Goal: Task Accomplishment & Management: Manage account settings

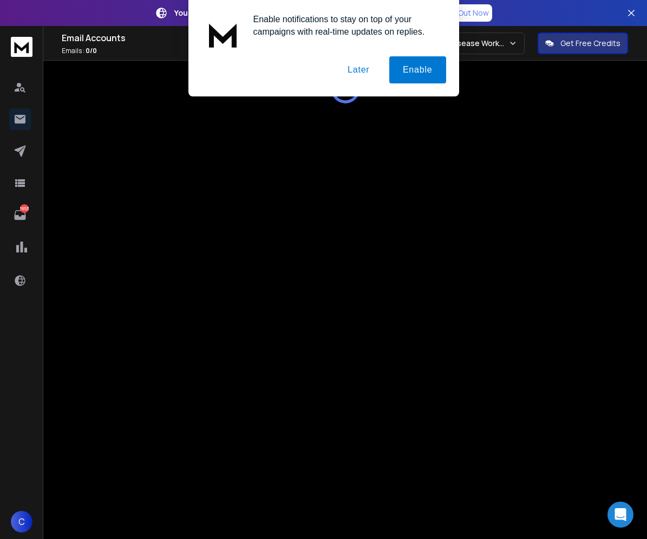
click at [356, 72] on button "Later" at bounding box center [358, 69] width 49 height 27
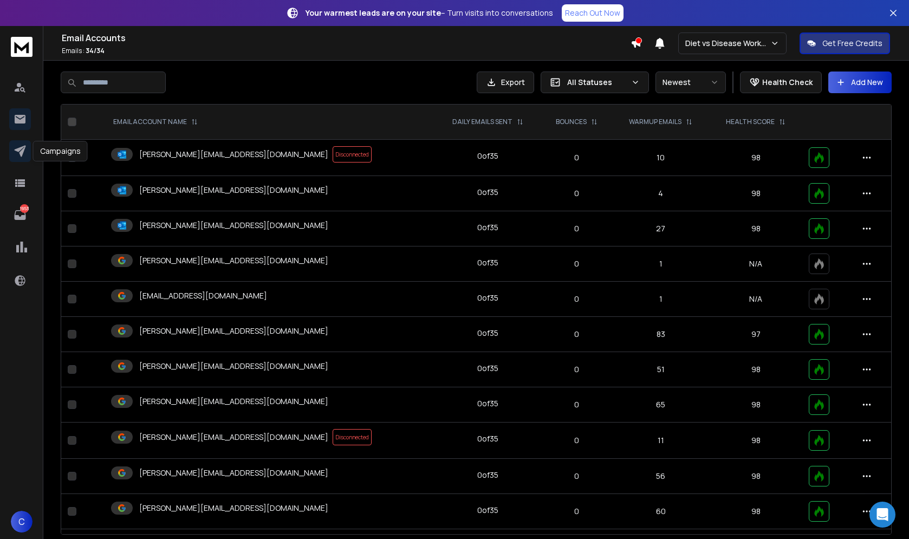
click at [16, 145] on icon at bounding box center [20, 151] width 13 height 13
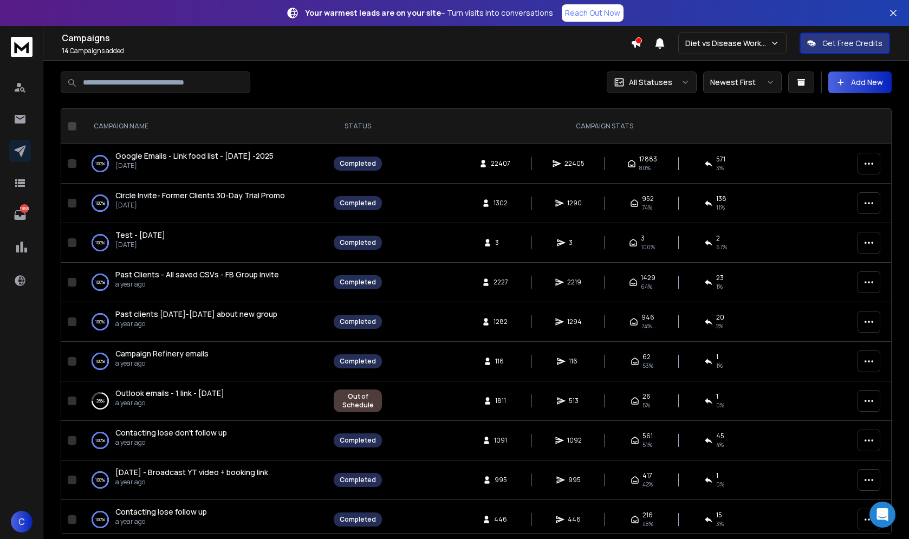
click at [203, 161] on p "[DATE]" at bounding box center [194, 165] width 158 height 9
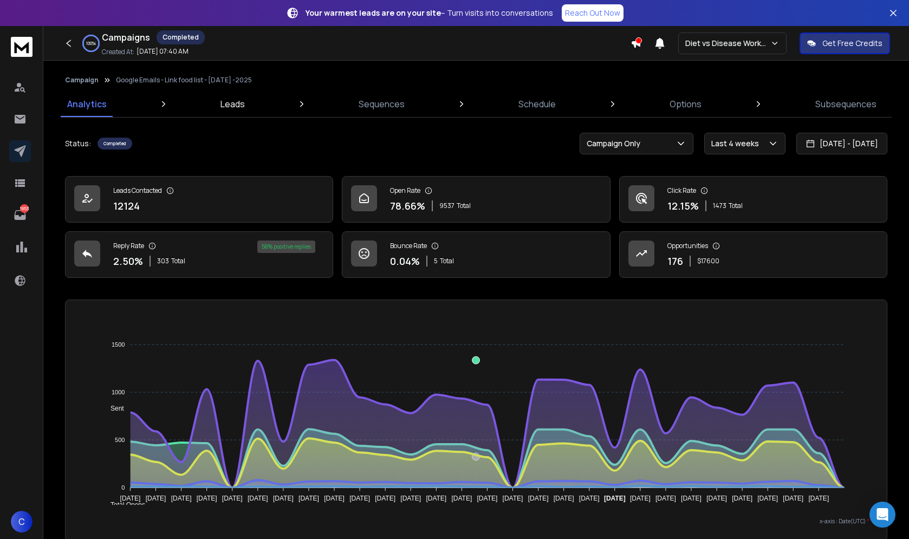
click at [242, 113] on link "Leads" at bounding box center [232, 104] width 37 height 26
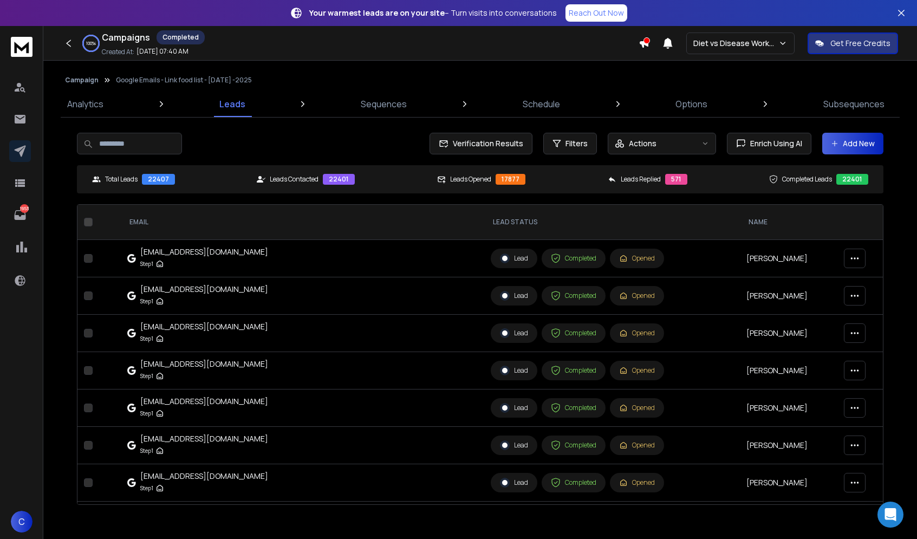
click at [575, 148] on button "Add New" at bounding box center [852, 144] width 61 height 22
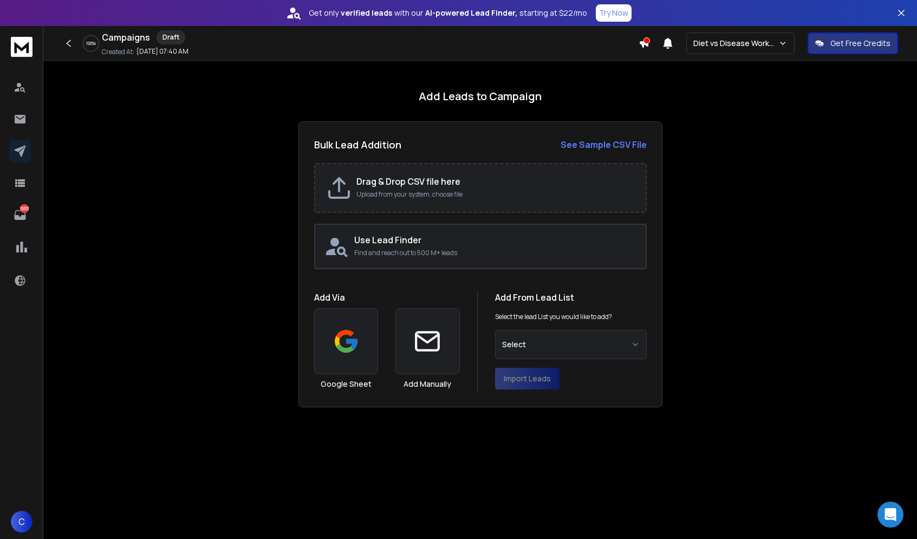
click at [445, 178] on h2 "Drag & Drop CSV file here" at bounding box center [496, 181] width 278 height 13
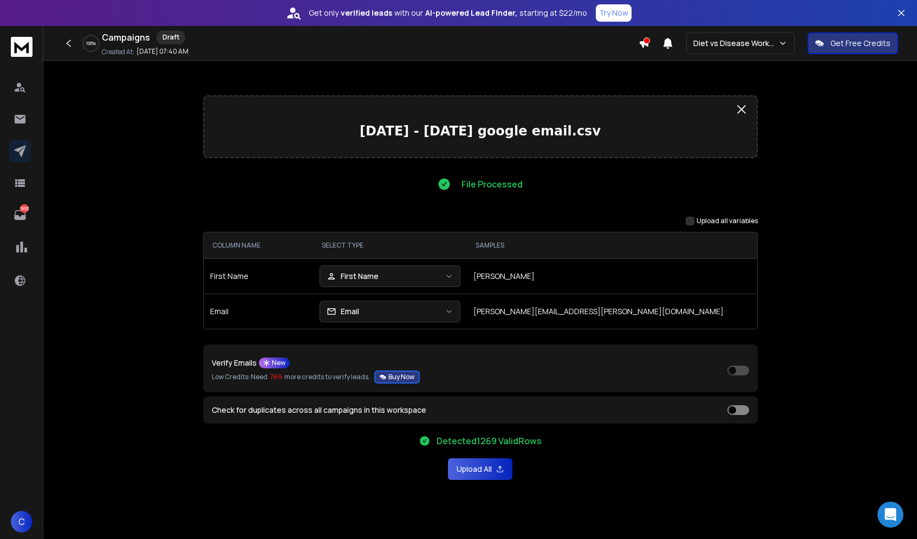
click at [575, 408] on button "Check for duplicates across all campaigns in this workspace" at bounding box center [739, 410] width 22 height 10
click at [502, 466] on icon at bounding box center [500, 469] width 8 height 8
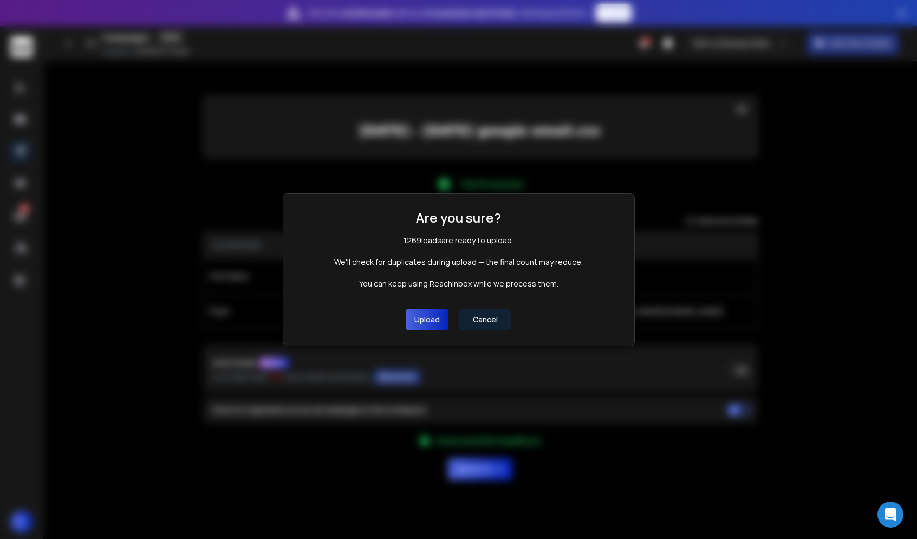
click at [436, 325] on button "Upload" at bounding box center [427, 320] width 43 height 22
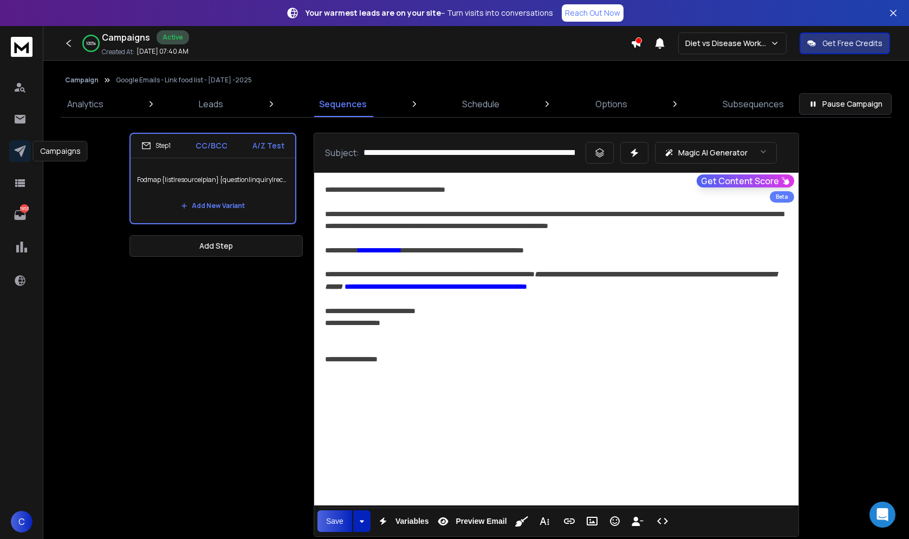
click at [24, 150] on icon at bounding box center [20, 151] width 13 height 13
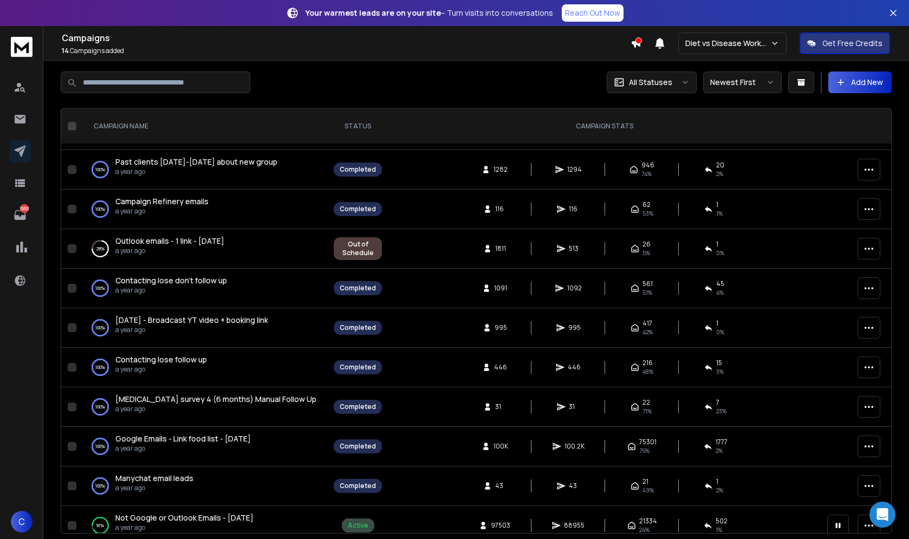
scroll to position [173, 0]
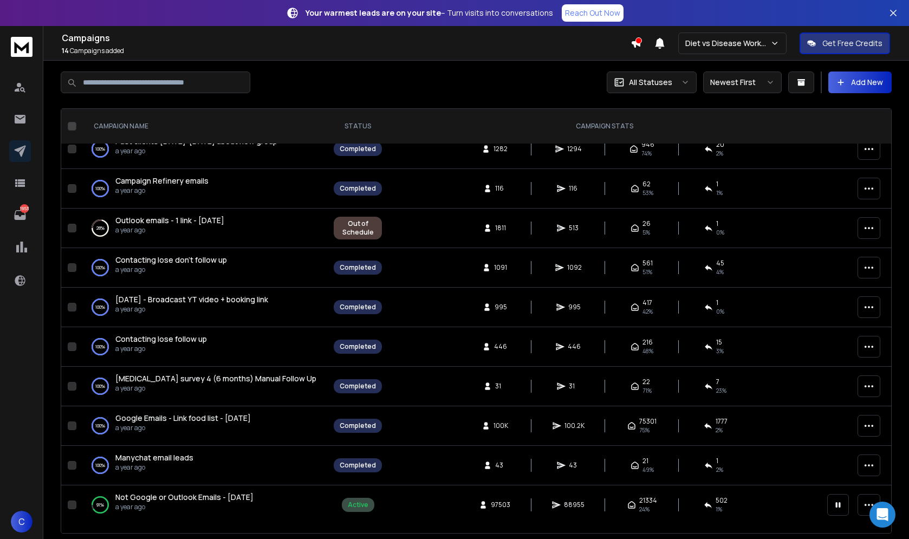
click at [170, 501] on span "Not Google or Outlook Emails - [DATE]" at bounding box center [184, 497] width 138 height 10
